Goal: Task Accomplishment & Management: Manage account settings

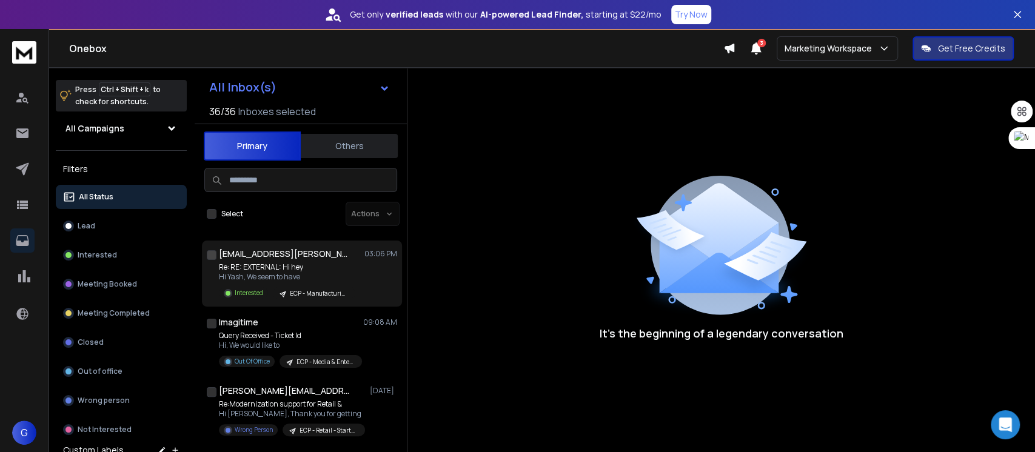
click at [344, 266] on p "Re: RE: EXTERNAL: Hi hey" at bounding box center [287, 267] width 136 height 10
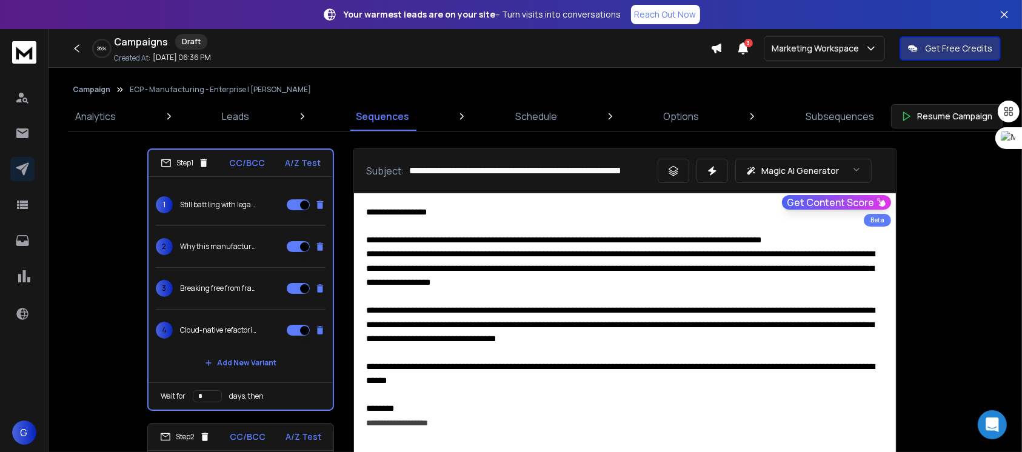
click at [76, 206] on div "Step 1 CC/BCC A/Z Test 1 Still battling with legacy bottlenecks at {{companyNam…" at bounding box center [535, 325] width 935 height 363
click at [24, 243] on icon at bounding box center [22, 240] width 13 height 11
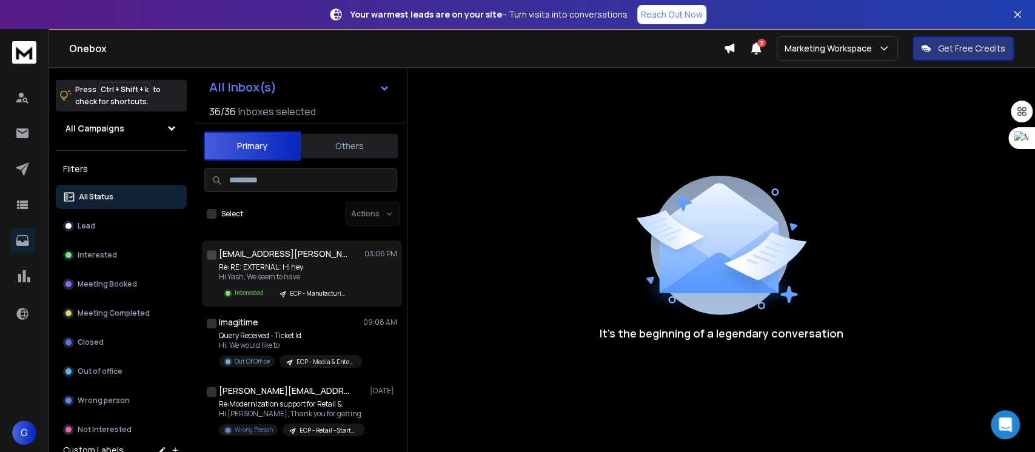
click at [295, 269] on p "Re: RE: EXTERNAL: Hi hey" at bounding box center [287, 267] width 136 height 10
